Goal: Find specific fact

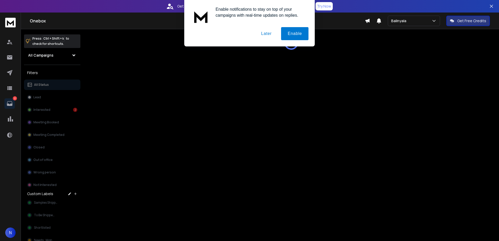
click at [268, 33] on button "Later" at bounding box center [266, 33] width 23 height 13
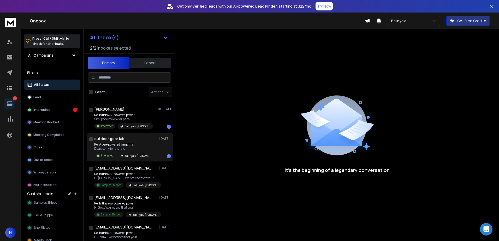
click at [157, 139] on div "outdoor gear lab [DATE]" at bounding box center [132, 138] width 77 height 5
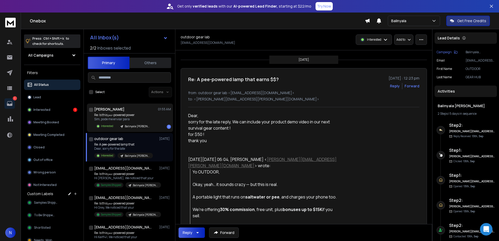
click at [148, 120] on p "Sim, pode me enviar para" at bounding box center [123, 119] width 59 height 4
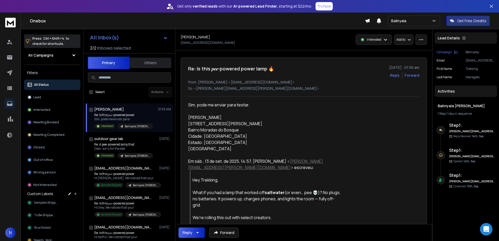
scroll to position [10, 0]
drag, startPoint x: 191, startPoint y: 103, endPoint x: 252, endPoint y: 107, distance: 61.2
click at [252, 107] on div "Sim, pode me enviar para testar. [PERSON_NAME] MARAGATO [STREET_ADDRESS][PERSON…" at bounding box center [264, 127] width 152 height 50
drag, startPoint x: 188, startPoint y: 105, endPoint x: 200, endPoint y: 152, distance: 48.7
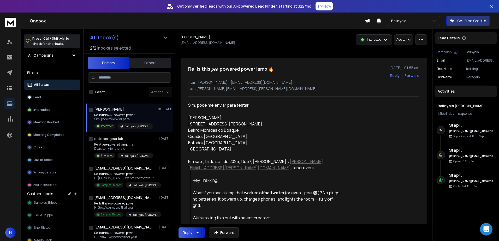
click at [200, 152] on div "Sim, pode me enviar para testar. [PERSON_NAME] MARAGATO [STREET_ADDRESS][PERSON…" at bounding box center [266, 210] width 157 height 217
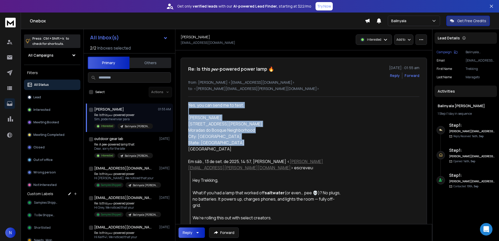
click at [297, 123] on div "[STREET_ADDRESS][PERSON_NAME]" at bounding box center [264, 124] width 152 height 6
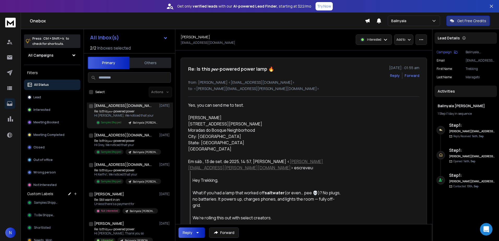
scroll to position [0, 0]
